Goal: Task Accomplishment & Management: Manage account settings

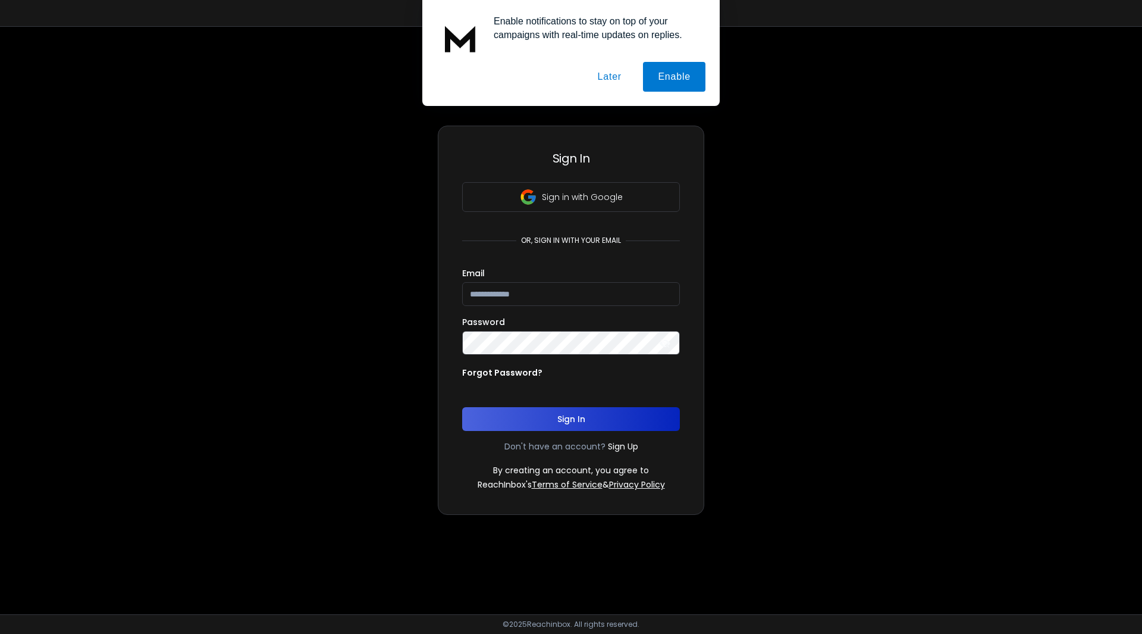
click at [509, 295] on input "email" at bounding box center [571, 294] width 218 height 24
paste input "**********"
type input "**********"
click at [564, 425] on button "Sign In" at bounding box center [571, 419] width 218 height 24
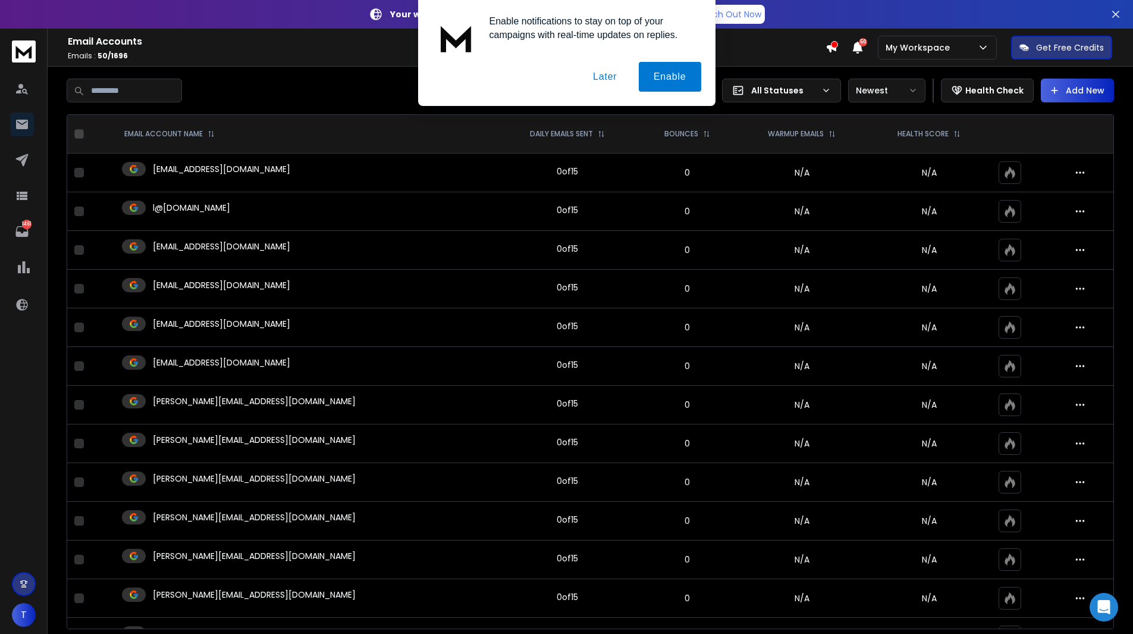
click at [603, 74] on button "Later" at bounding box center [605, 77] width 54 height 30
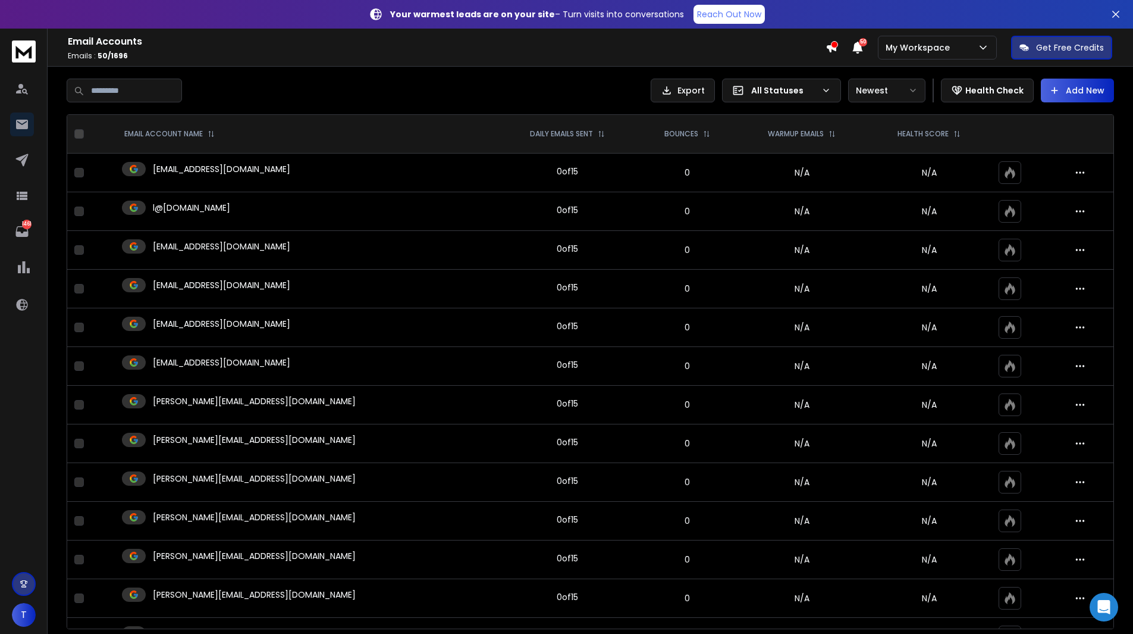
drag, startPoint x: 1072, startPoint y: 88, endPoint x: 1052, endPoint y: 110, distance: 29.5
click at [1070, 88] on button "Add New" at bounding box center [1077, 91] width 73 height 24
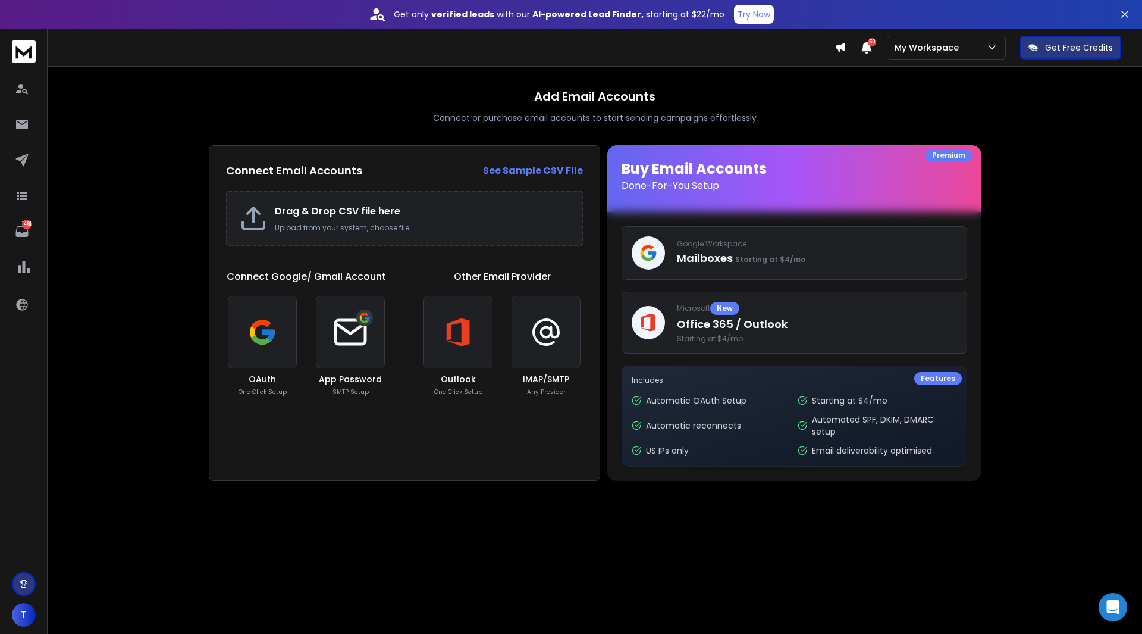
click at [268, 343] on icon at bounding box center [262, 339] width 20 height 10
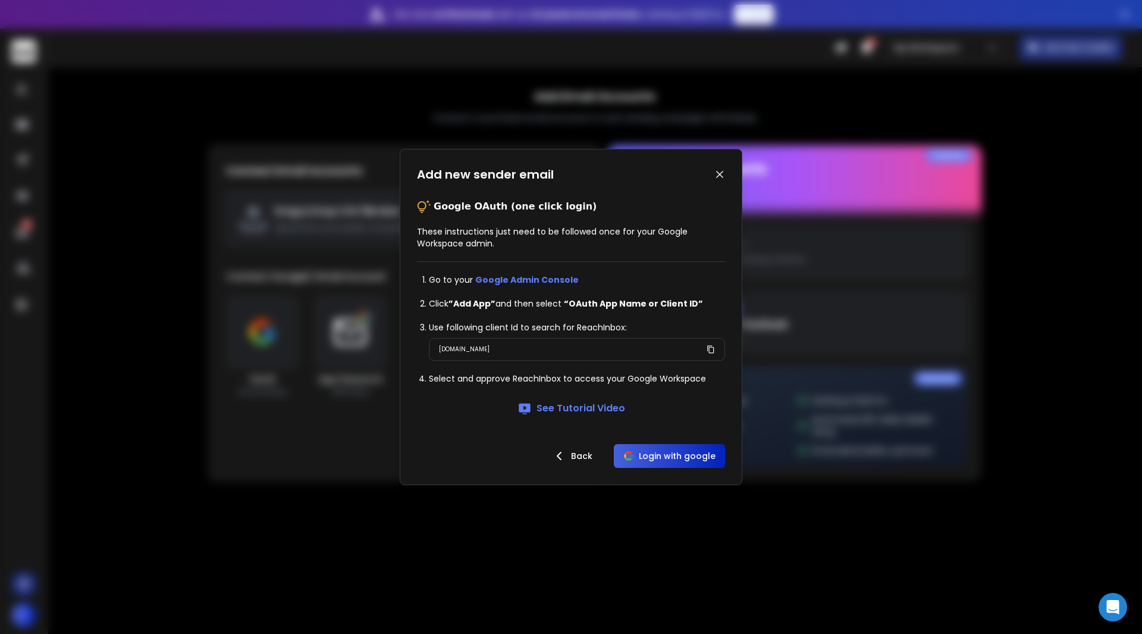
click at [660, 462] on button "Login with google" at bounding box center [669, 456] width 111 height 24
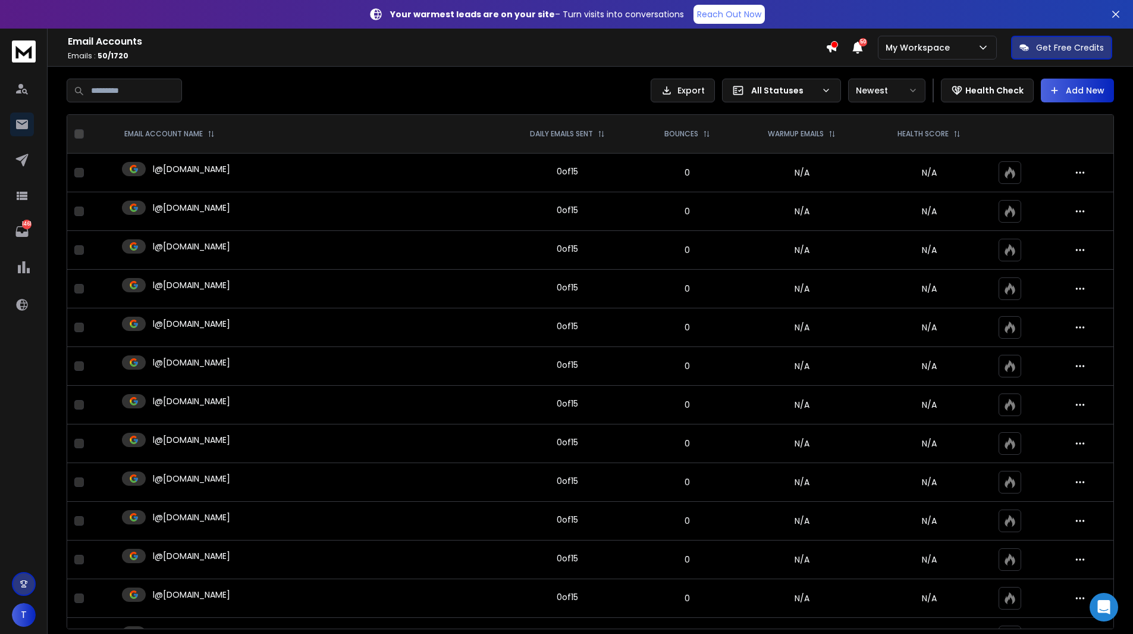
drag, startPoint x: 1080, startPoint y: 91, endPoint x: 1070, endPoint y: 95, distance: 10.9
click at [1077, 91] on button "Add New" at bounding box center [1077, 91] width 73 height 24
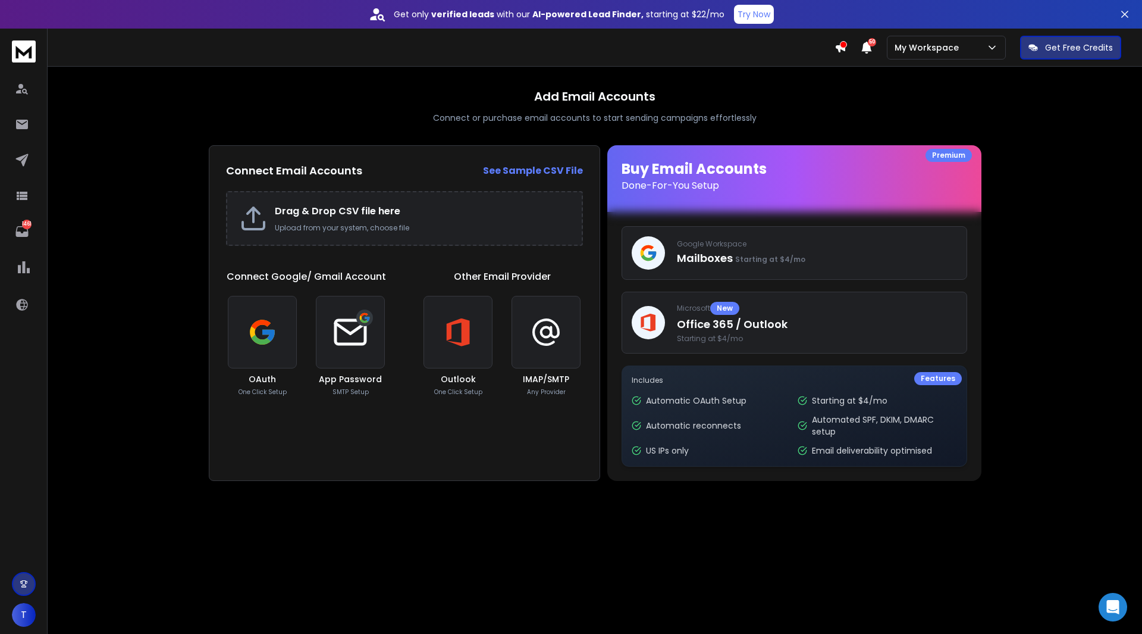
click at [270, 337] on icon at bounding box center [268, 336] width 12 height 12
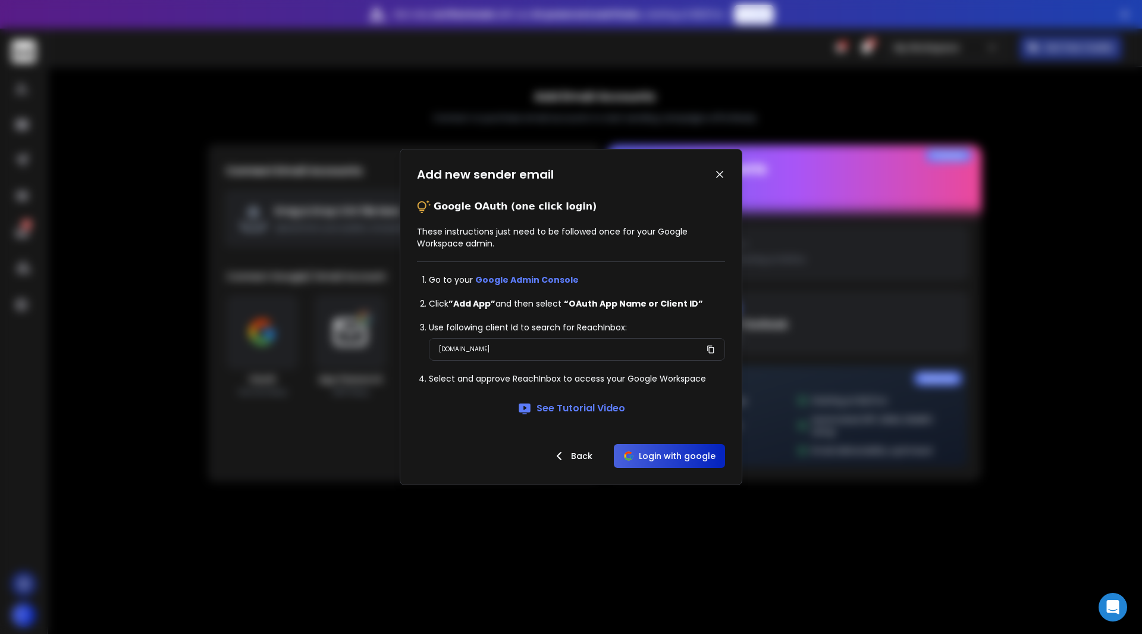
click at [664, 448] on button "Login with google" at bounding box center [669, 456] width 111 height 24
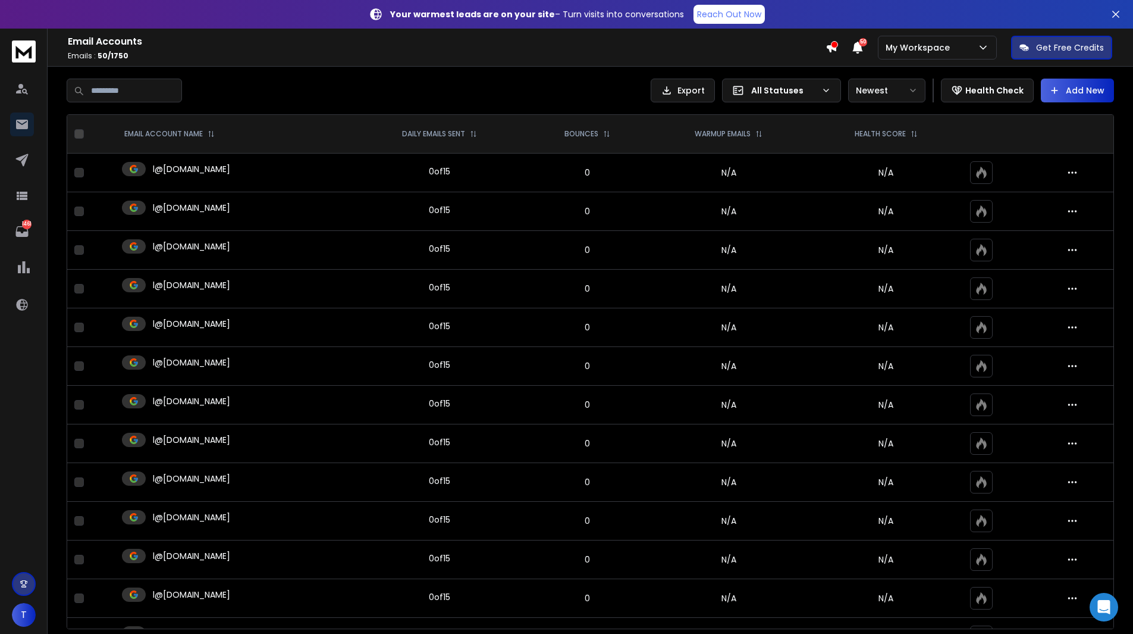
click at [1086, 96] on button "Add New" at bounding box center [1077, 91] width 73 height 24
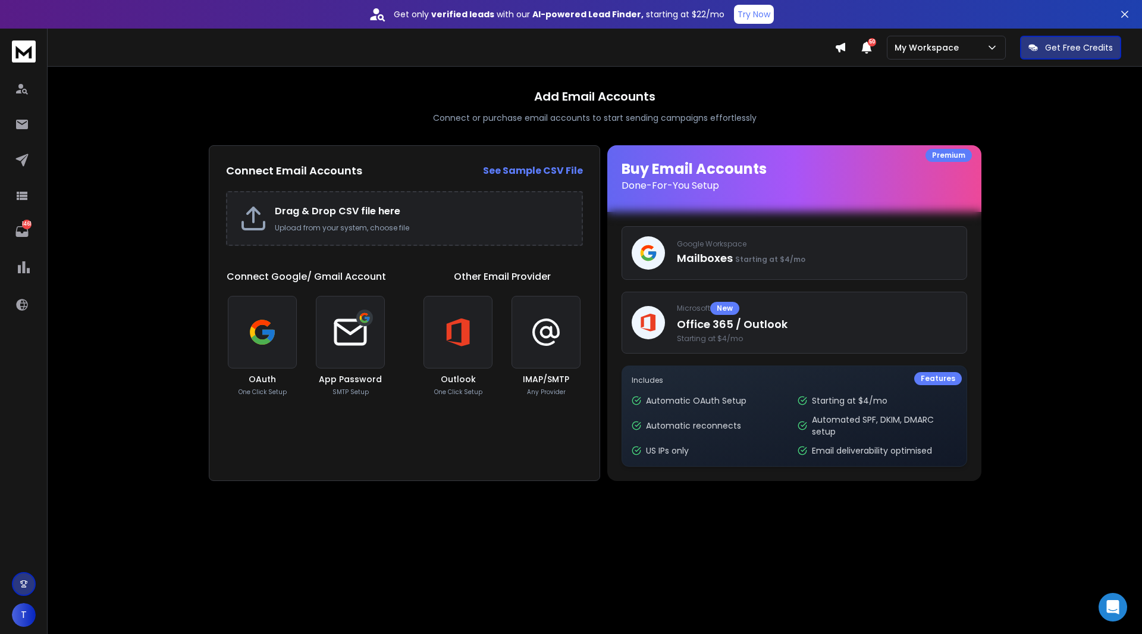
click at [250, 329] on icon at bounding box center [263, 332] width 30 height 36
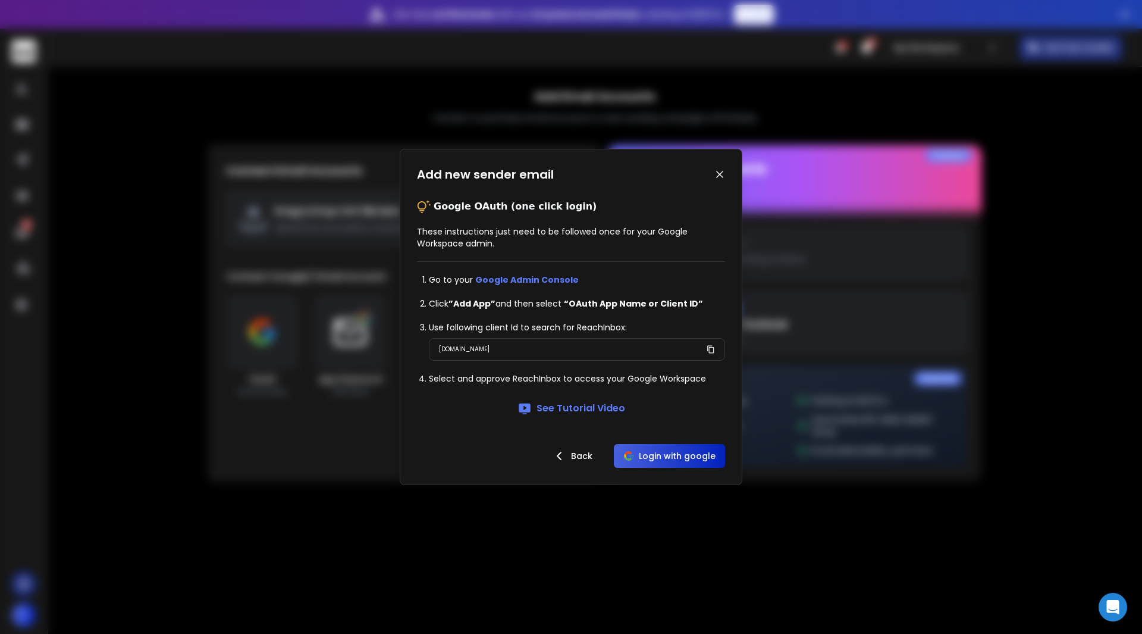
click at [666, 455] on button "Login with google" at bounding box center [669, 456] width 111 height 24
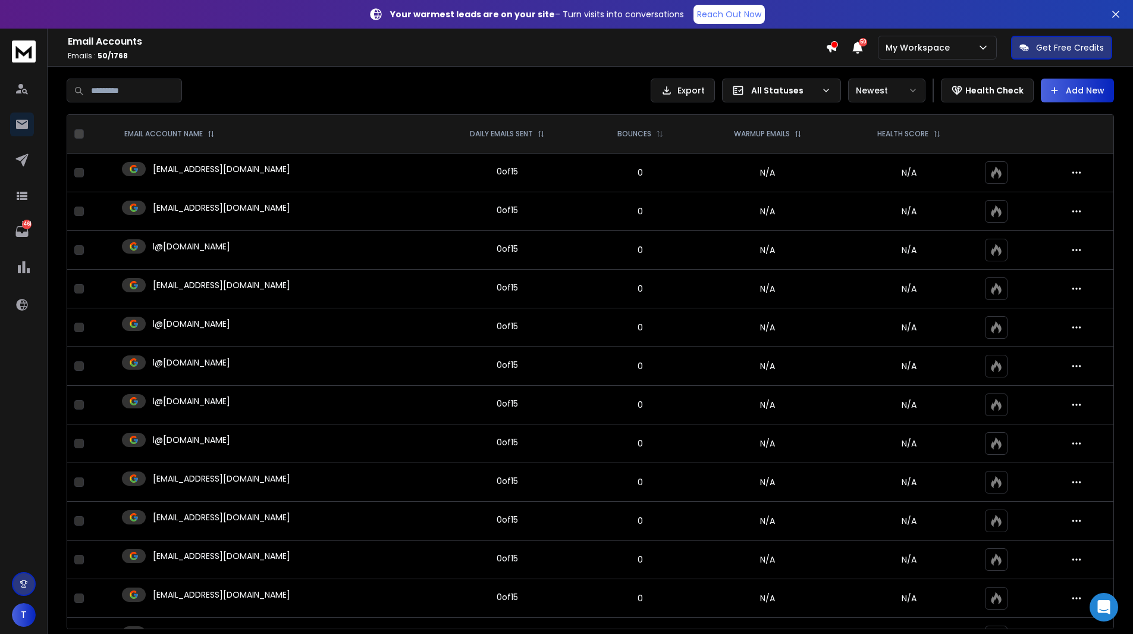
click at [1066, 96] on button "Add New" at bounding box center [1077, 91] width 73 height 24
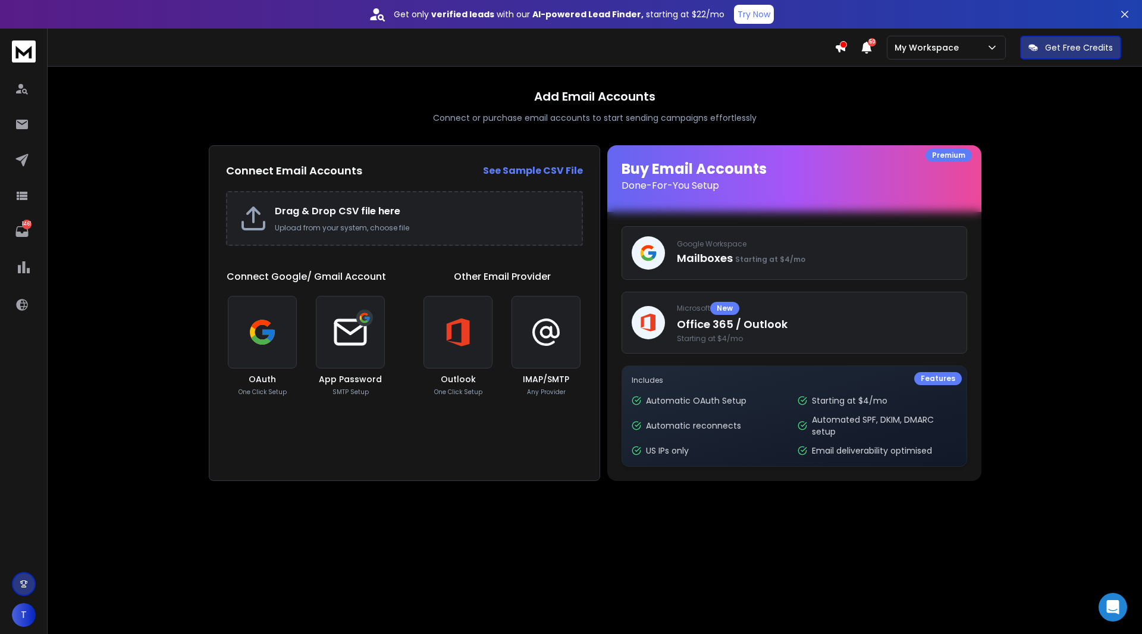
click at [255, 342] on icon at bounding box center [263, 332] width 30 height 36
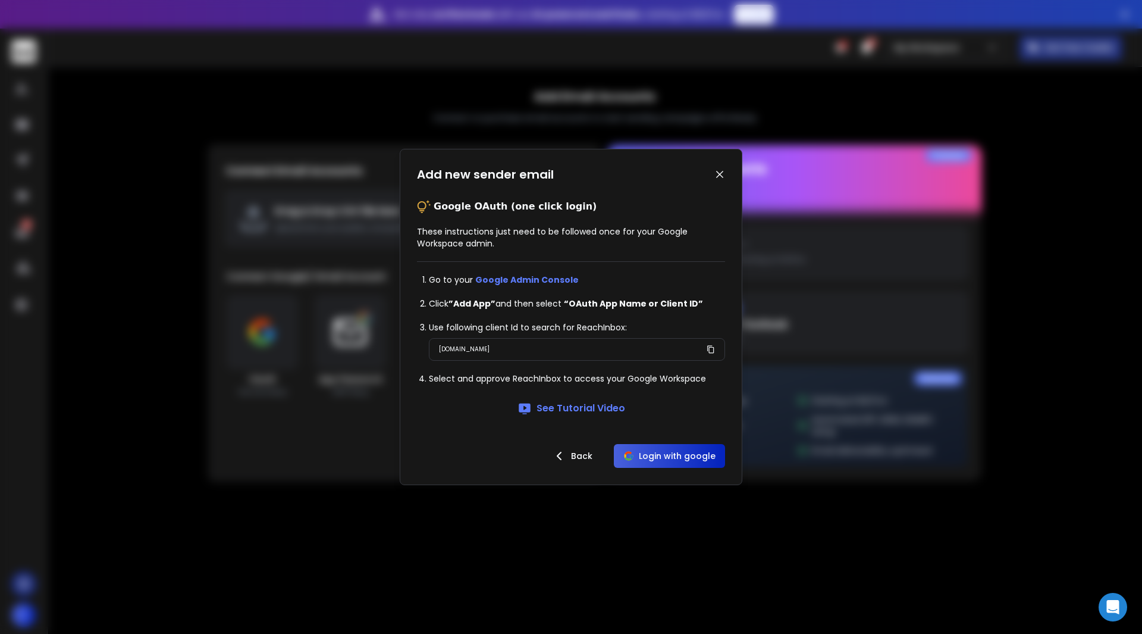
click at [691, 458] on button "Login with google" at bounding box center [669, 456] width 111 height 24
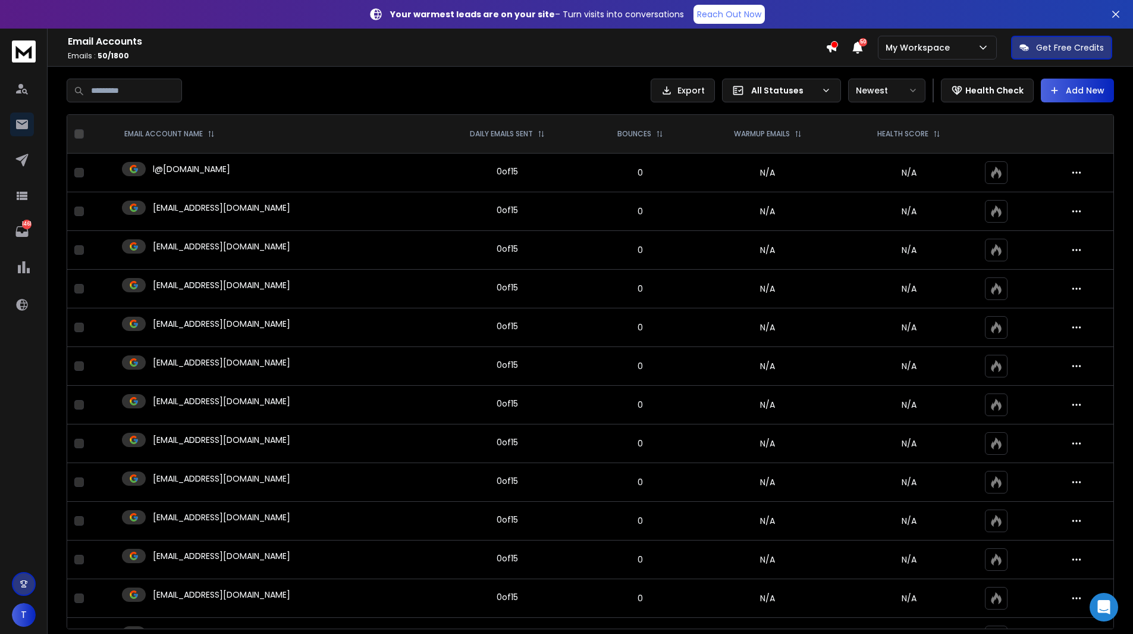
click at [1061, 102] on div "Export All Statuses Newest Health Check Add New EMAIL ACCOUNT NAME DAILY EMAILS…" at bounding box center [591, 354] width 1048 height 550
click at [1061, 93] on button "Add New" at bounding box center [1077, 91] width 73 height 24
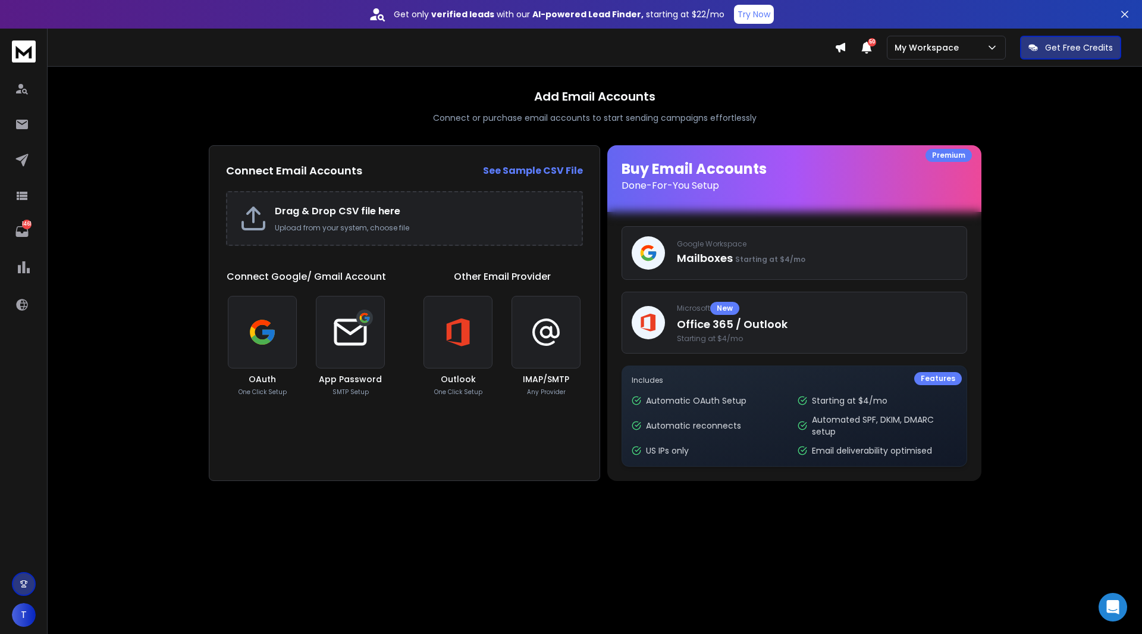
click at [276, 364] on div at bounding box center [262, 332] width 69 height 73
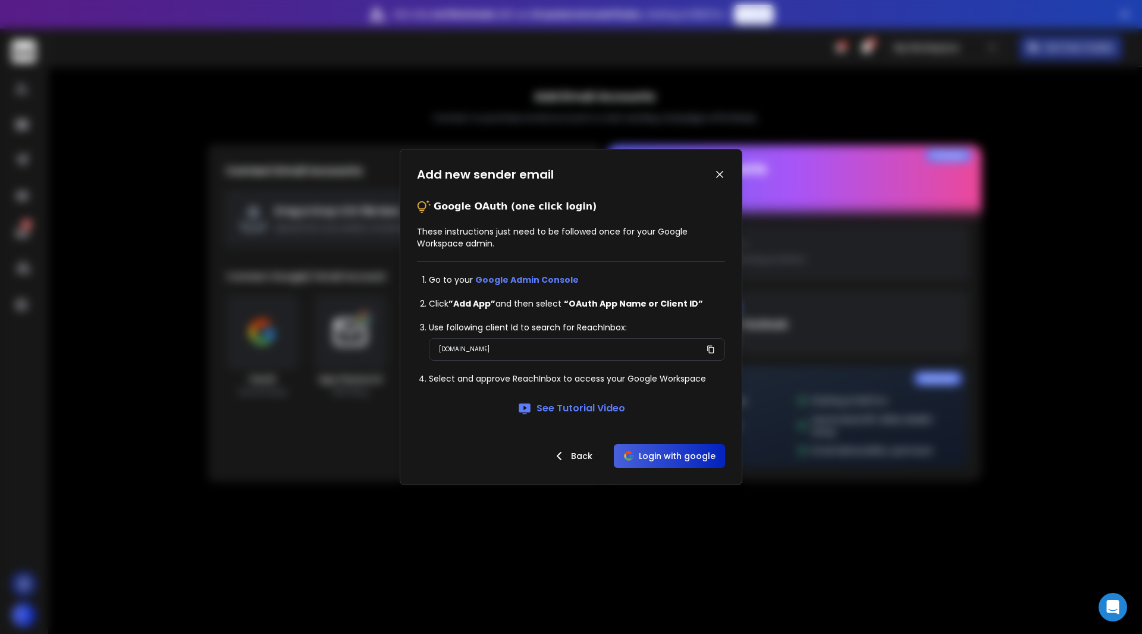
click at [673, 453] on button "Login with google" at bounding box center [669, 456] width 111 height 24
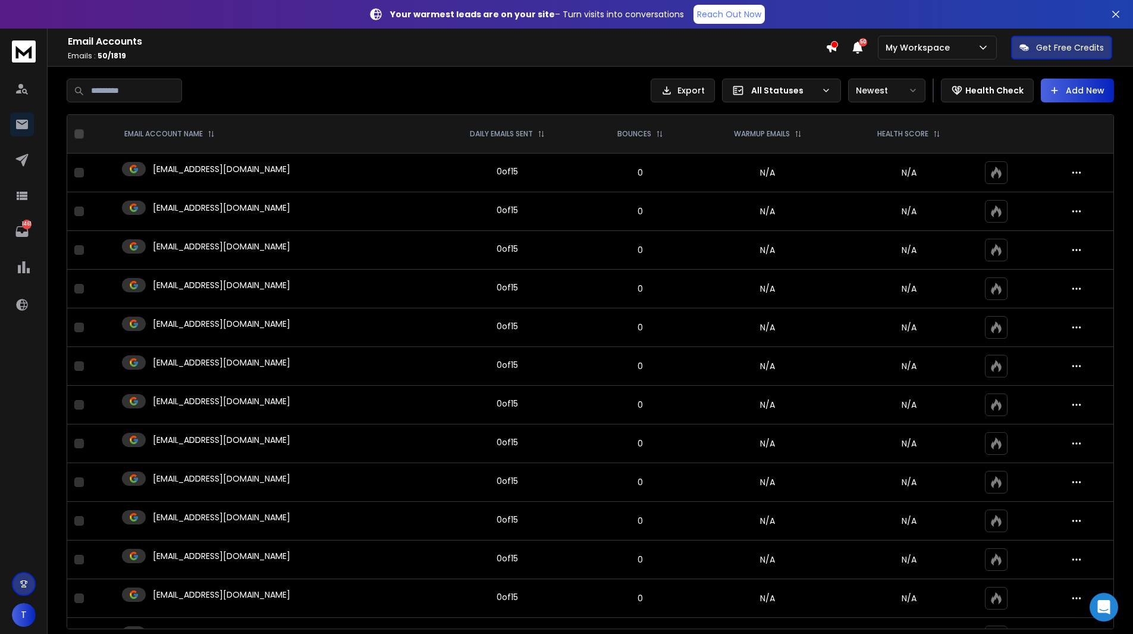
click at [1067, 90] on button "Add New" at bounding box center [1077, 91] width 73 height 24
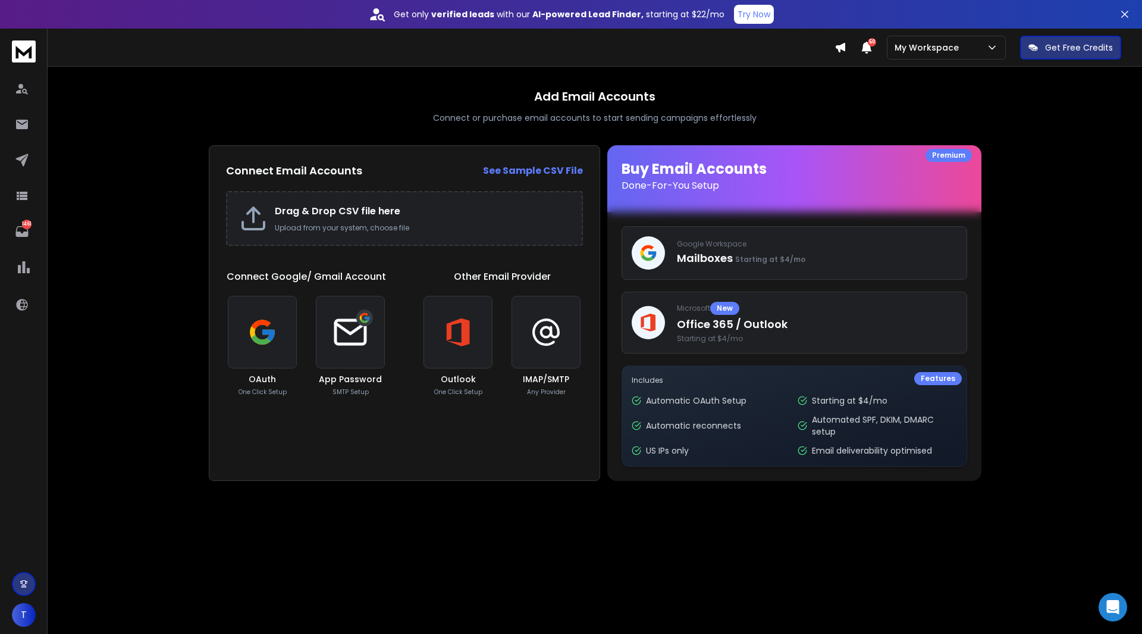
click at [250, 336] on icon at bounding box center [263, 332] width 30 height 36
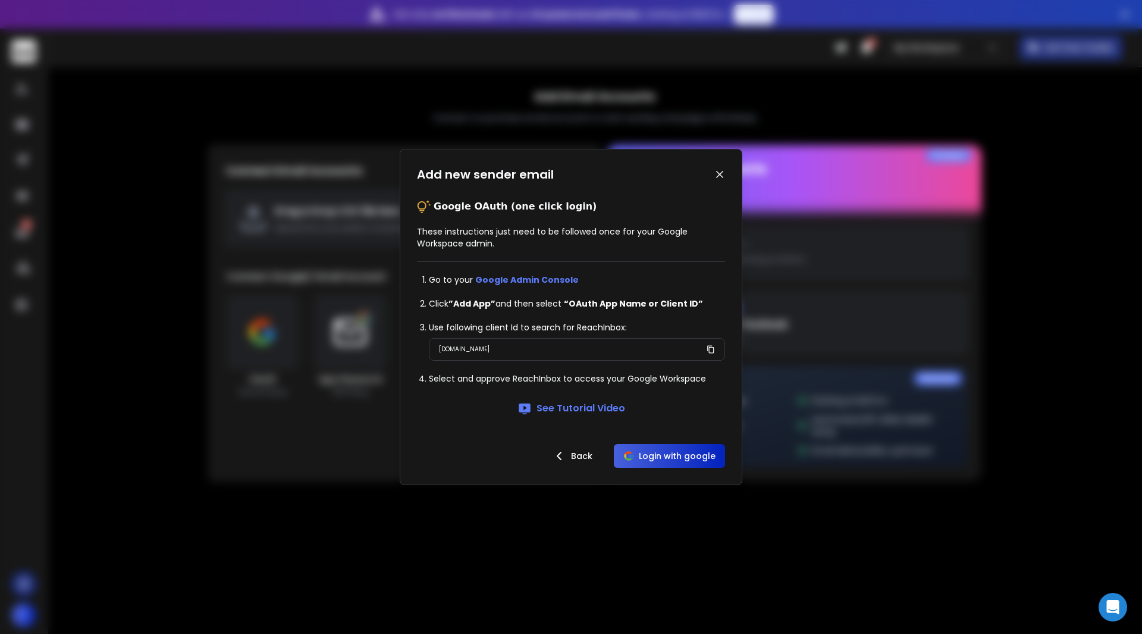
click at [660, 449] on button "Login with google" at bounding box center [669, 456] width 111 height 24
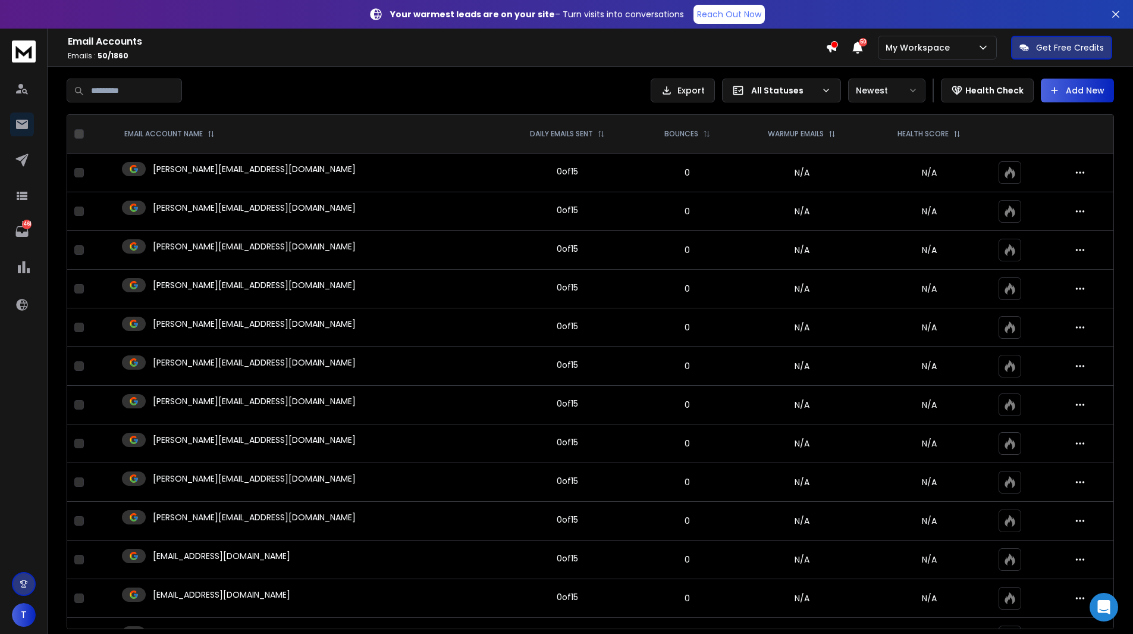
click at [1075, 86] on button "Add New" at bounding box center [1077, 91] width 73 height 24
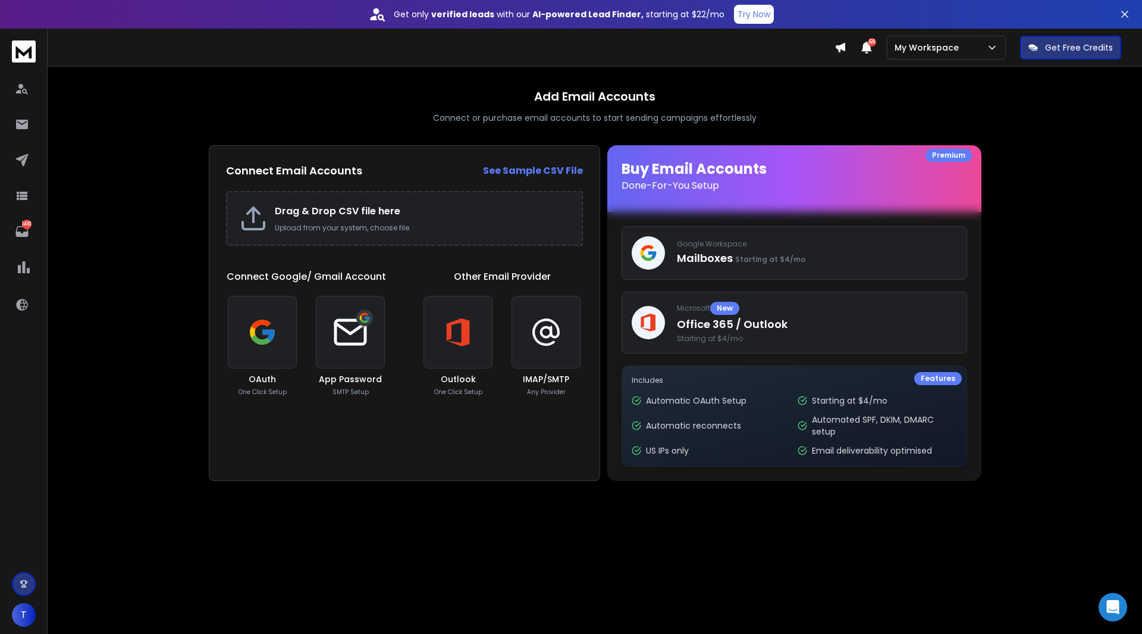
click at [245, 341] on div at bounding box center [262, 332] width 69 height 73
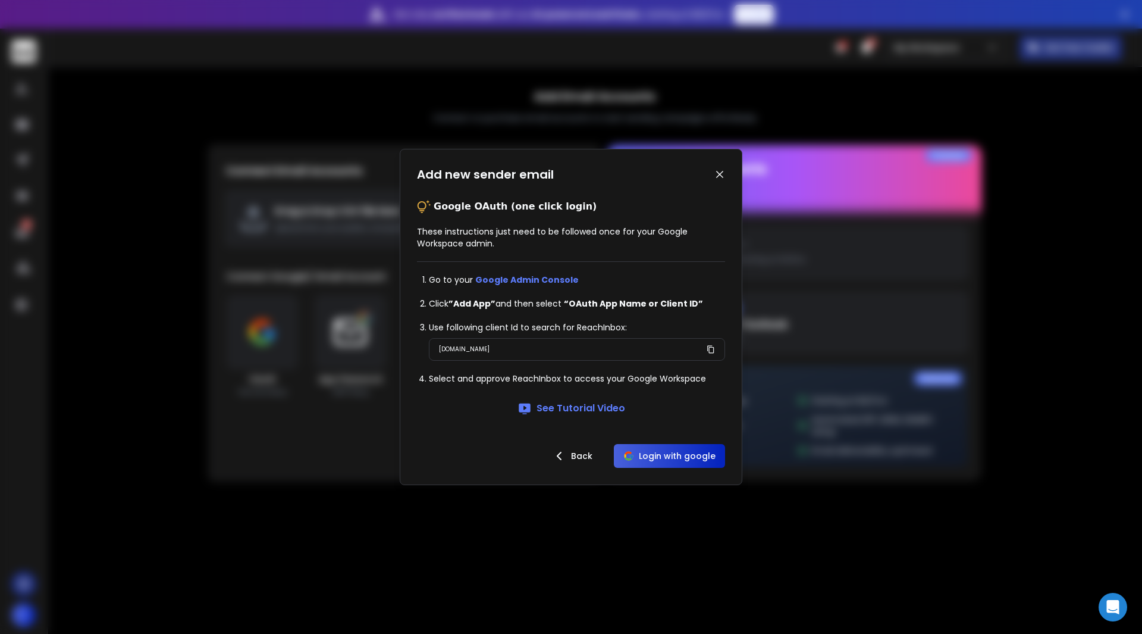
click at [671, 458] on button "Login with google" at bounding box center [669, 456] width 111 height 24
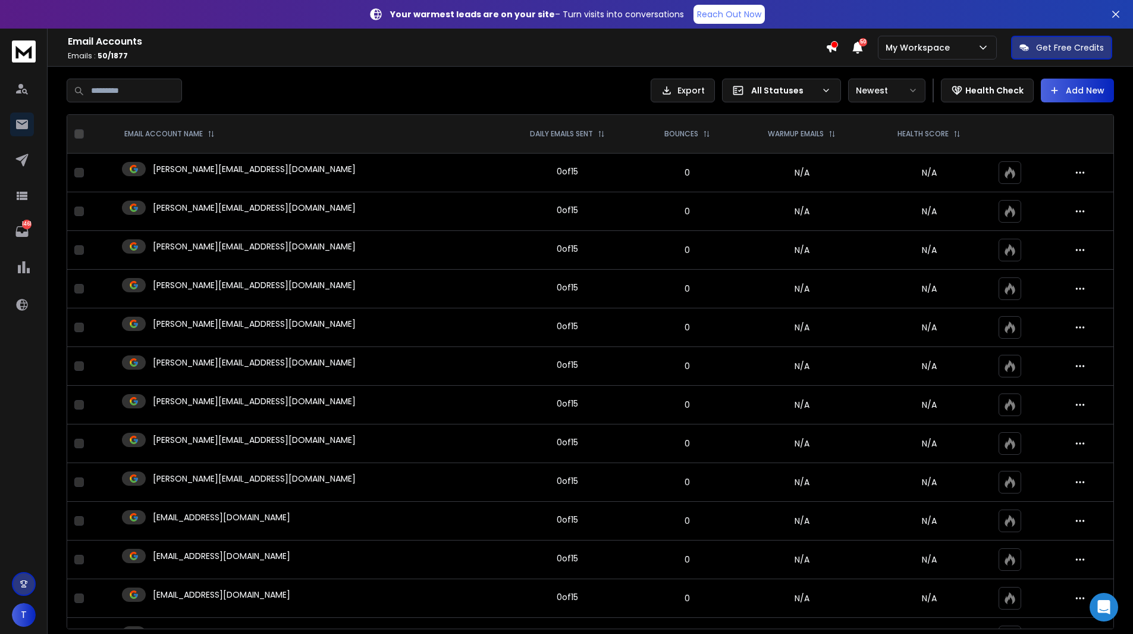
click at [1081, 91] on button "Add New" at bounding box center [1077, 91] width 73 height 24
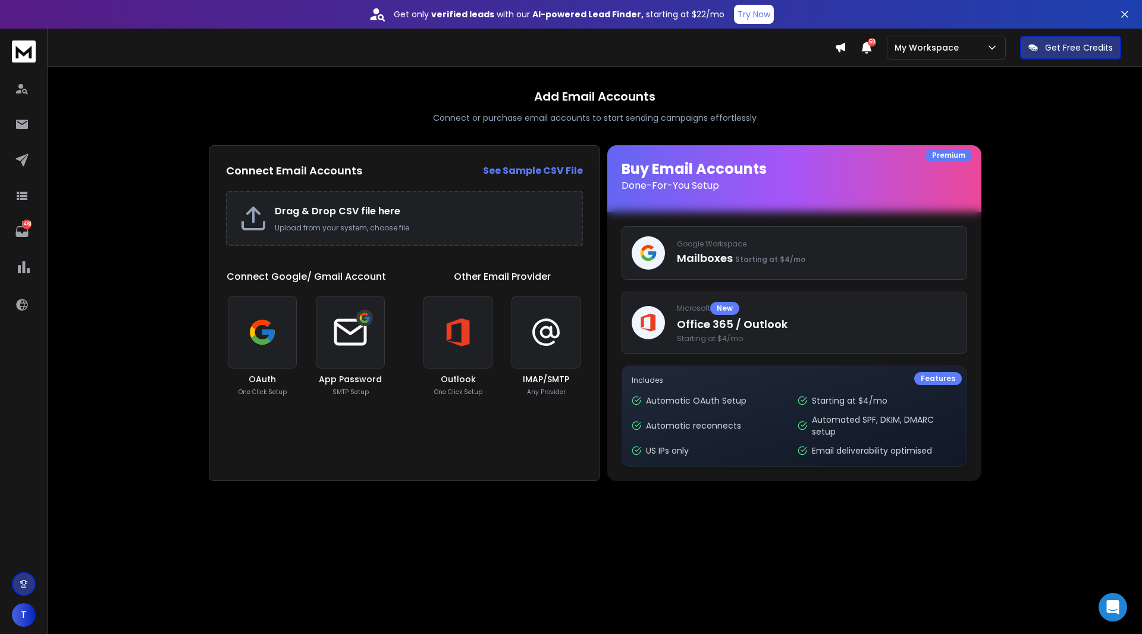
click at [260, 332] on icon at bounding box center [263, 332] width 30 height 36
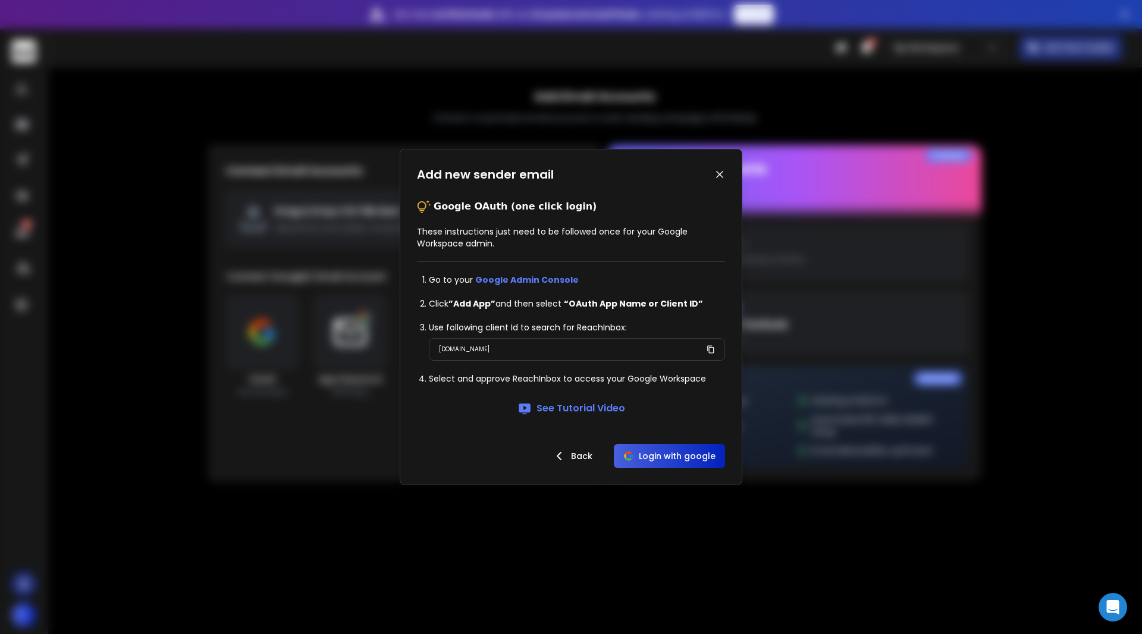
click at [638, 453] on button "Login with google" at bounding box center [669, 456] width 111 height 24
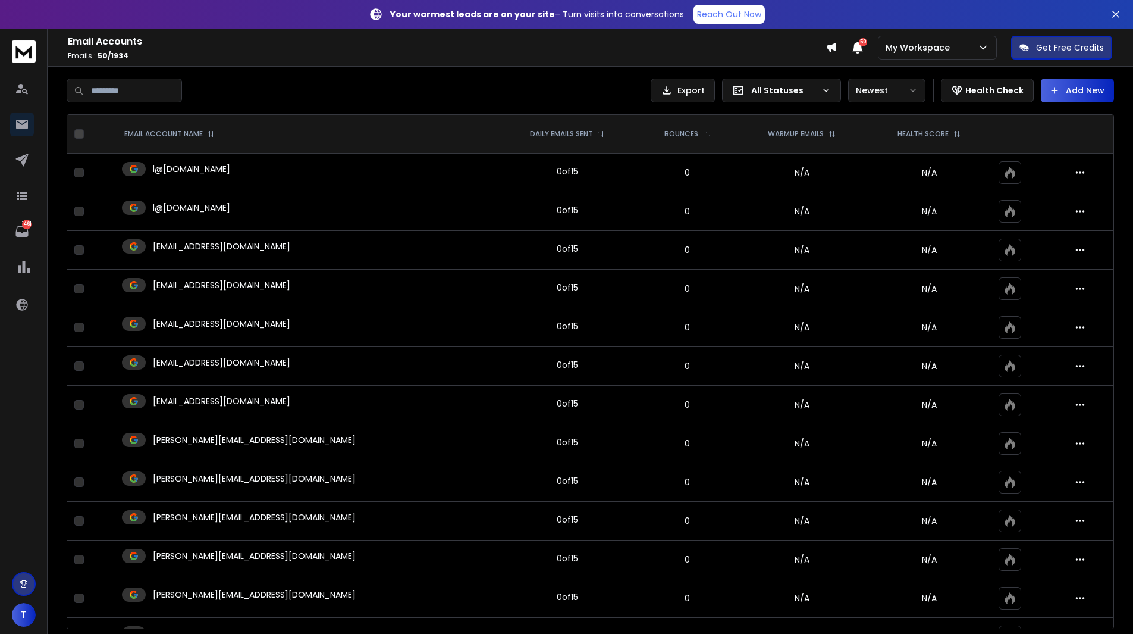
click at [1080, 84] on button "Add New" at bounding box center [1077, 91] width 73 height 24
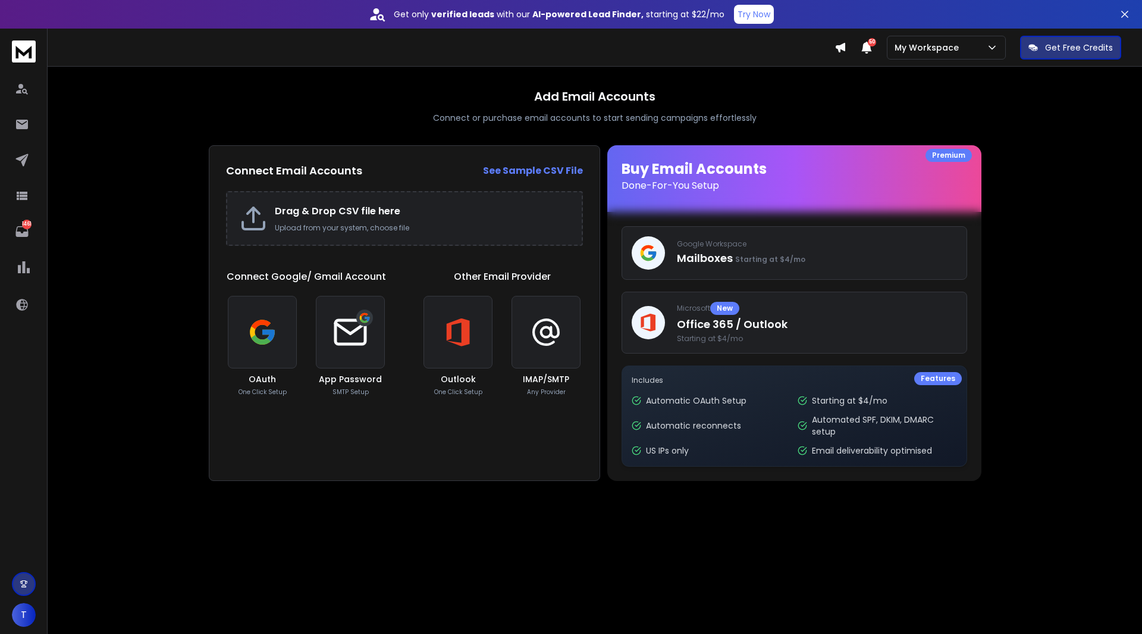
click at [258, 339] on icon at bounding box center [262, 339] width 20 height 10
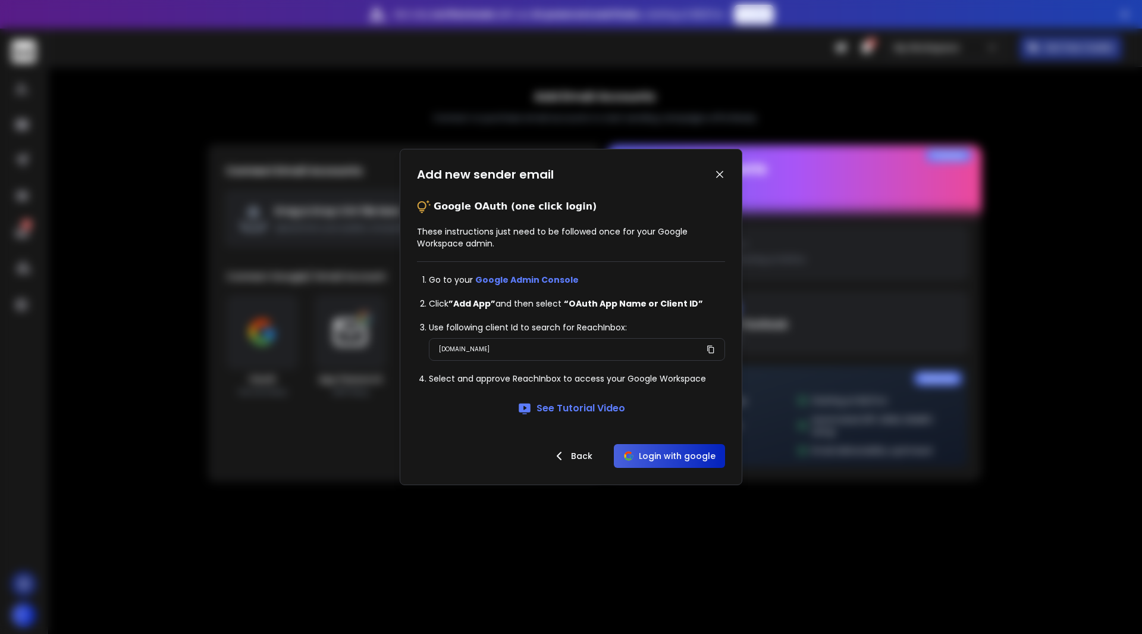
click at [659, 452] on button "Login with google" at bounding box center [669, 456] width 111 height 24
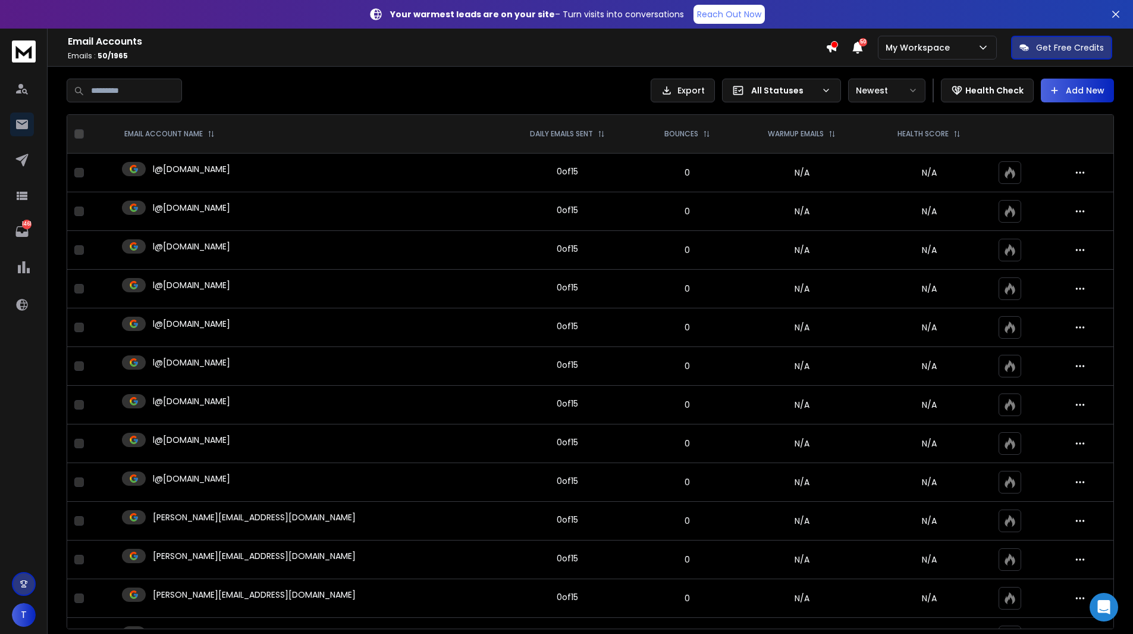
click at [1075, 83] on button "Add New" at bounding box center [1077, 91] width 73 height 24
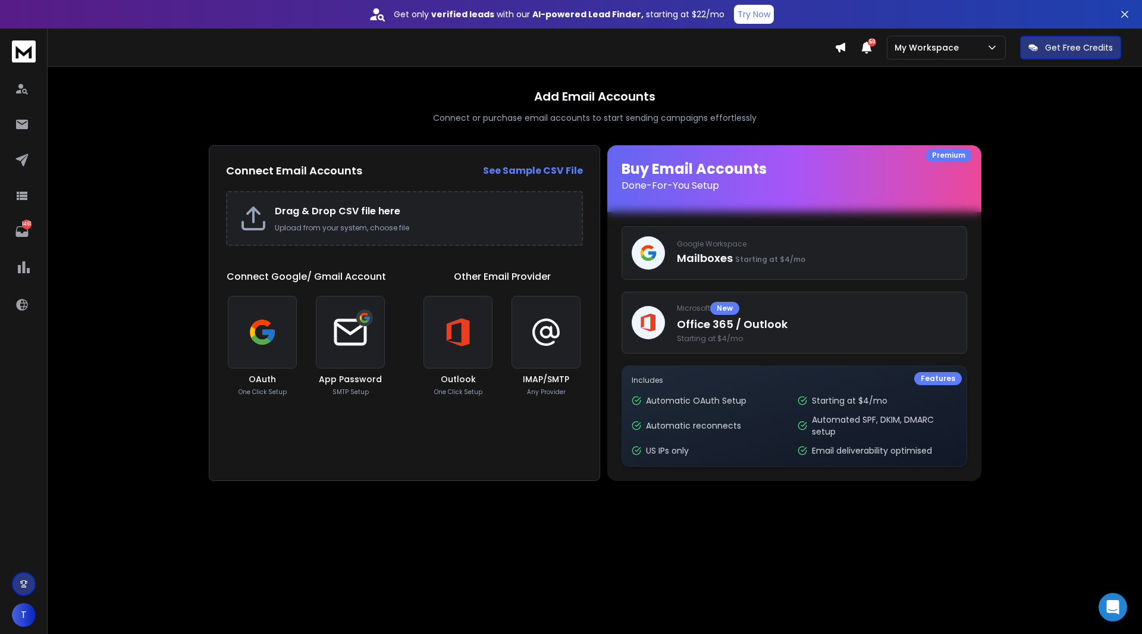
click at [263, 330] on icon at bounding box center [263, 332] width 30 height 36
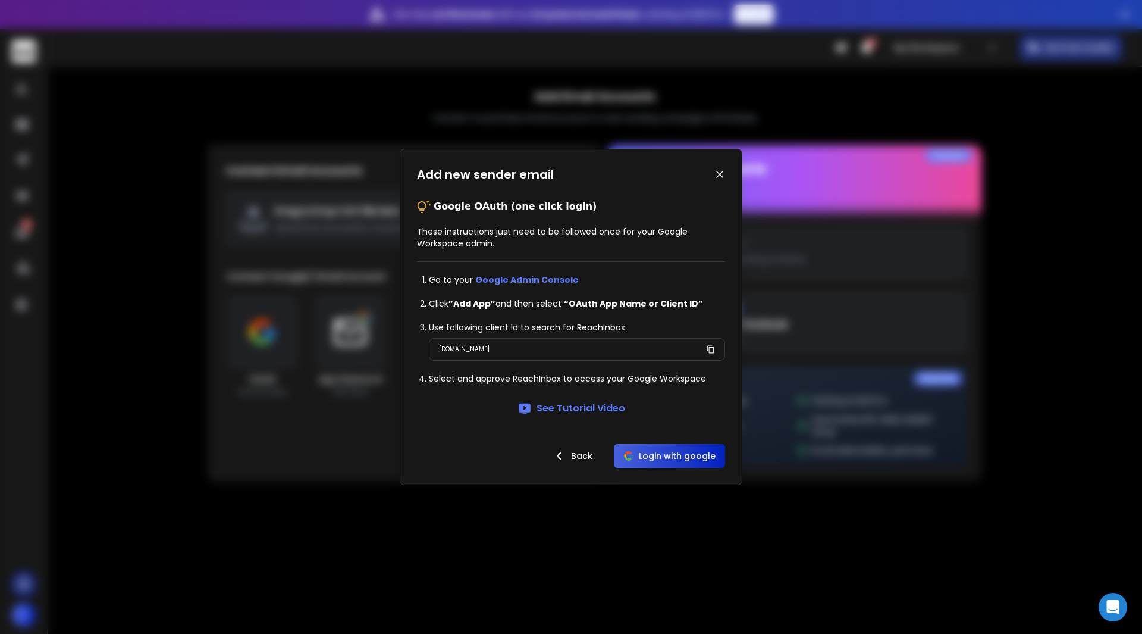
click at [659, 452] on button "Login with google" at bounding box center [669, 456] width 111 height 24
